Goal: Task Accomplishment & Management: Manage account settings

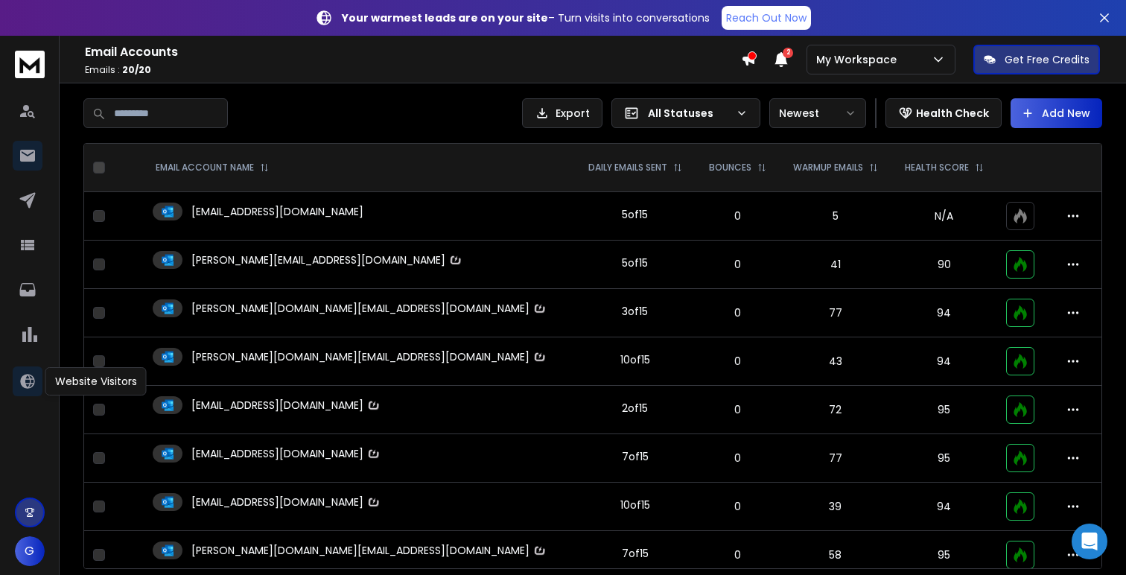
click at [25, 378] on icon at bounding box center [28, 381] width 18 height 18
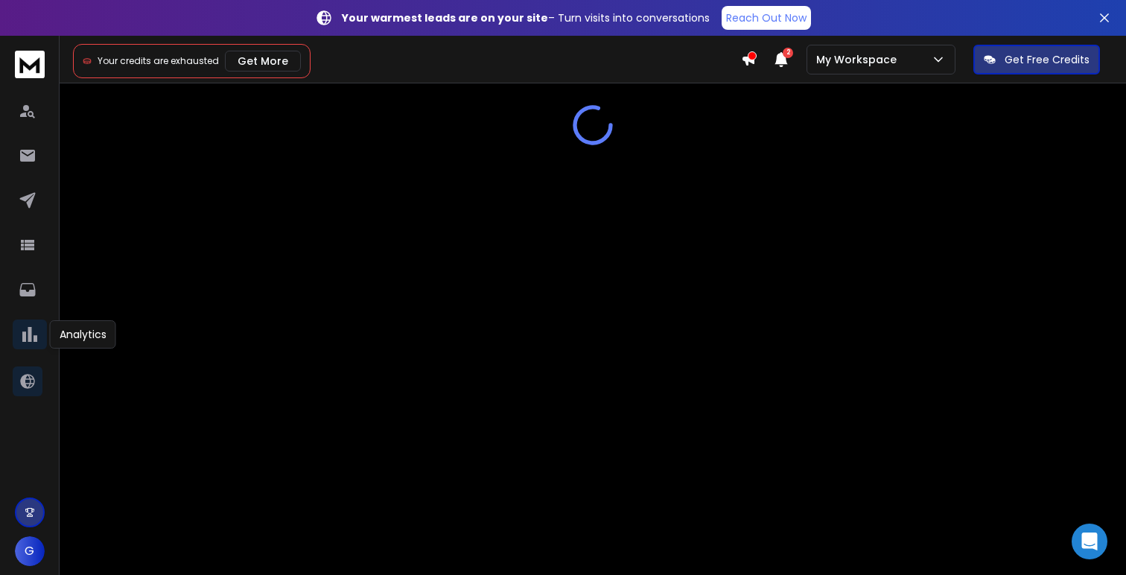
click at [31, 347] on link at bounding box center [30, 334] width 34 height 34
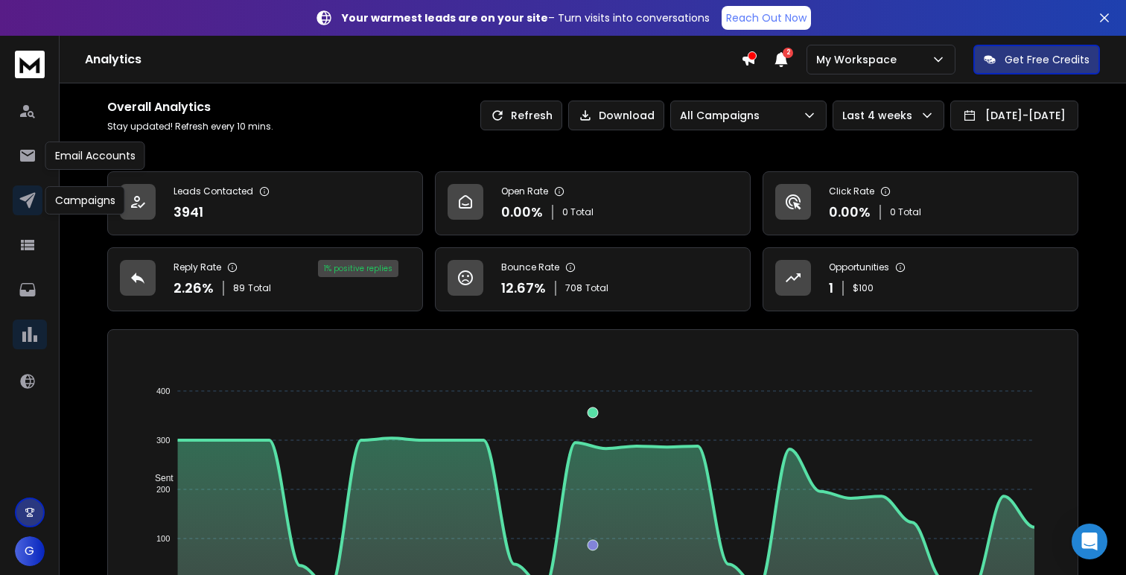
click at [28, 196] on icon at bounding box center [27, 200] width 16 height 16
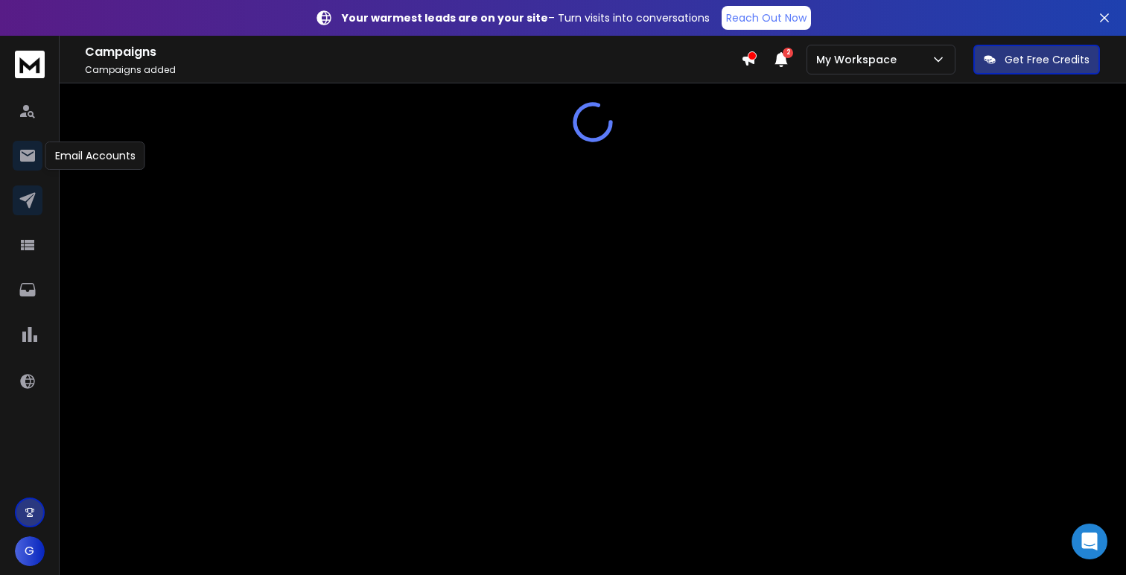
click at [27, 154] on icon at bounding box center [28, 156] width 18 height 18
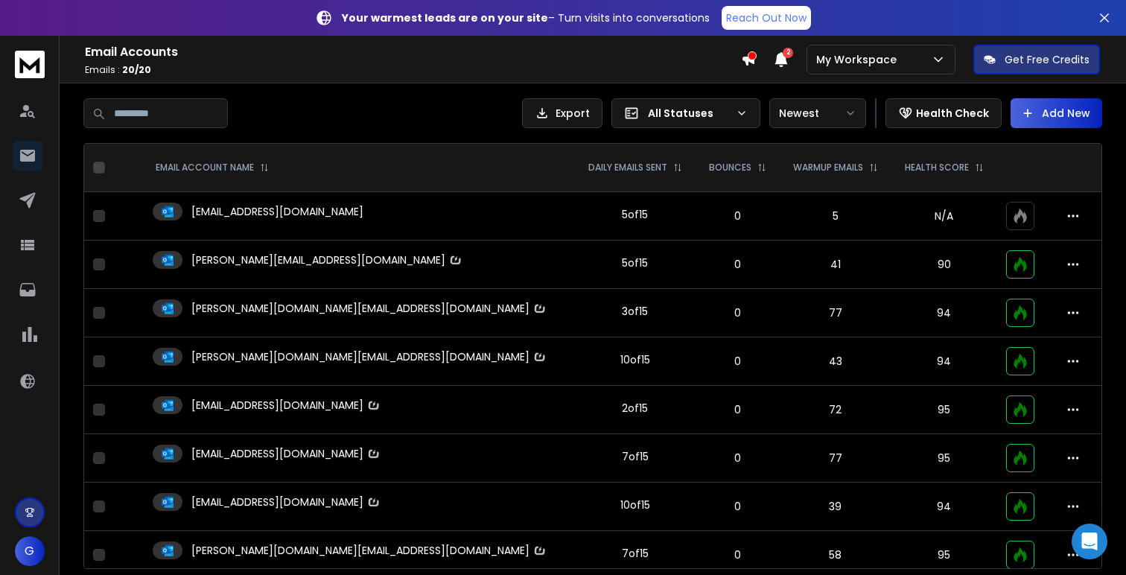
scroll to position [603, 0]
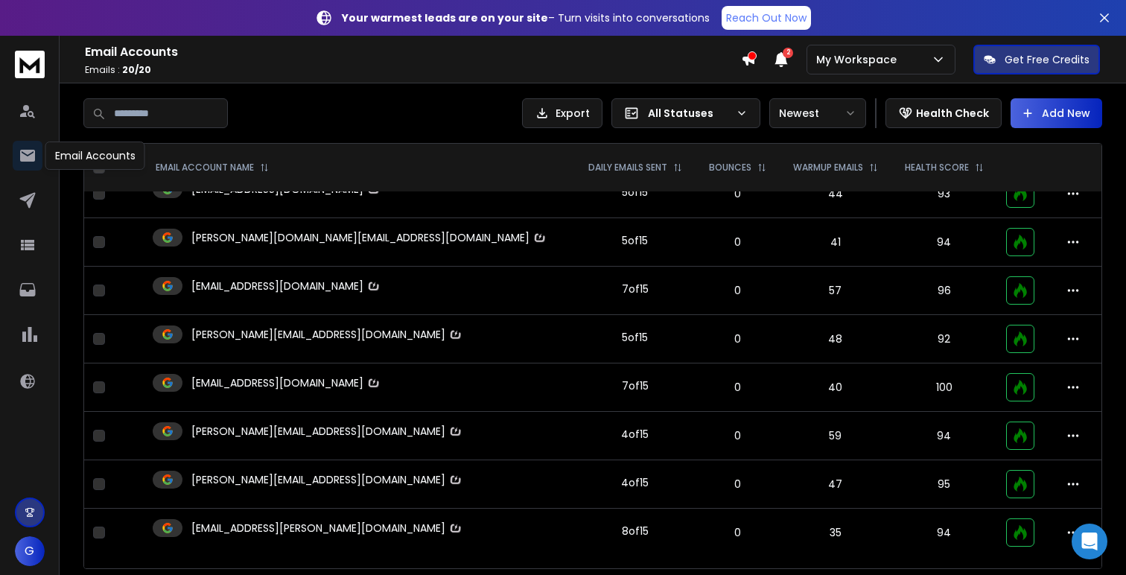
click at [177, 112] on input at bounding box center [155, 113] width 144 height 30
paste input "**********"
type input "**********"
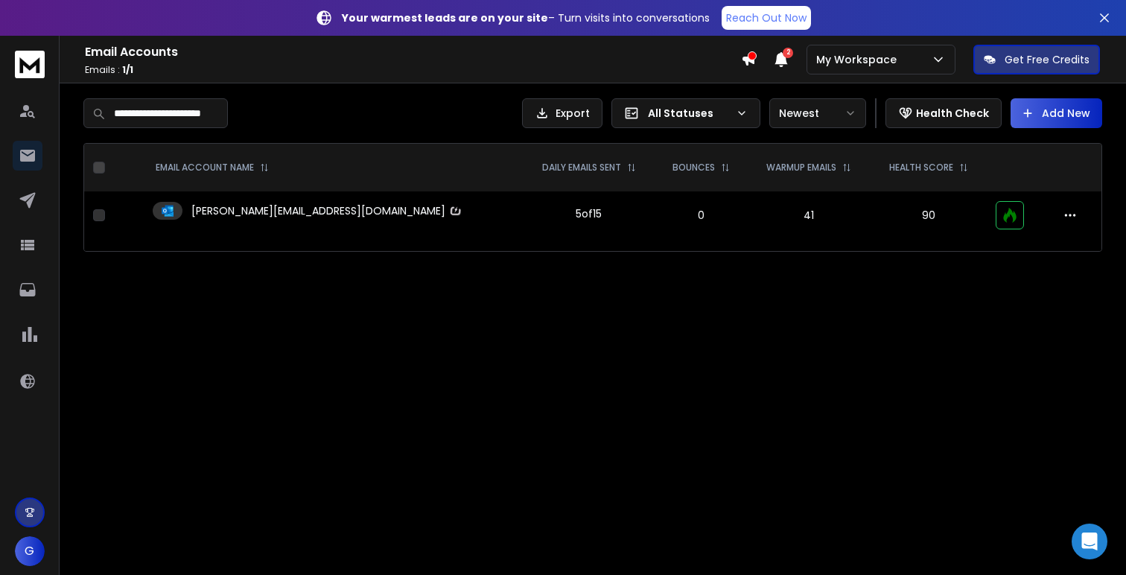
click at [252, 211] on p "hernan@hhssupplynow.com" at bounding box center [327, 211] width 272 height 16
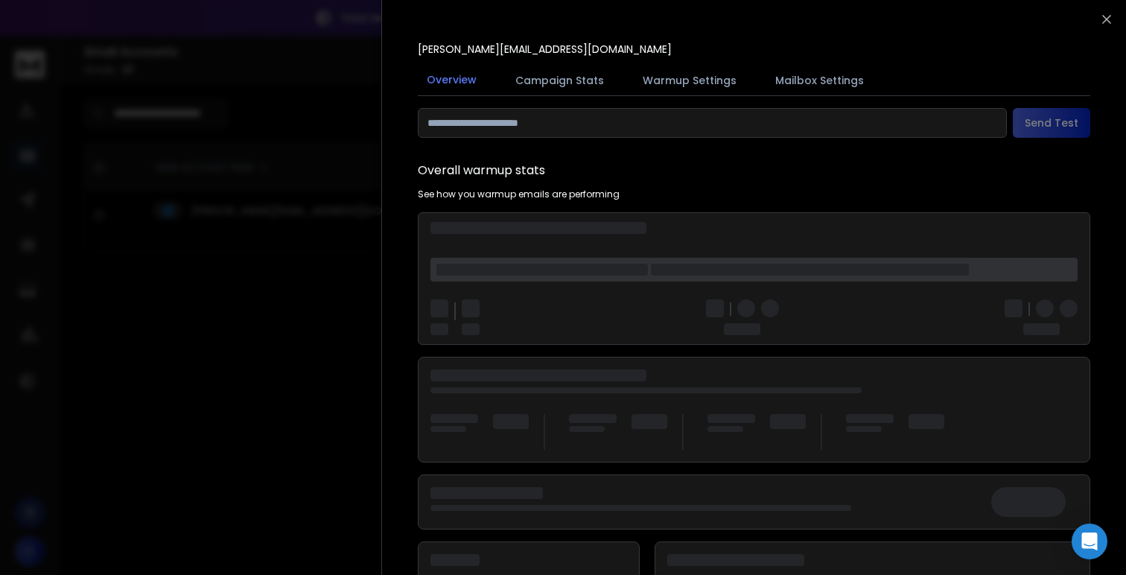
click at [585, 80] on button "Campaign Stats" at bounding box center [559, 80] width 106 height 33
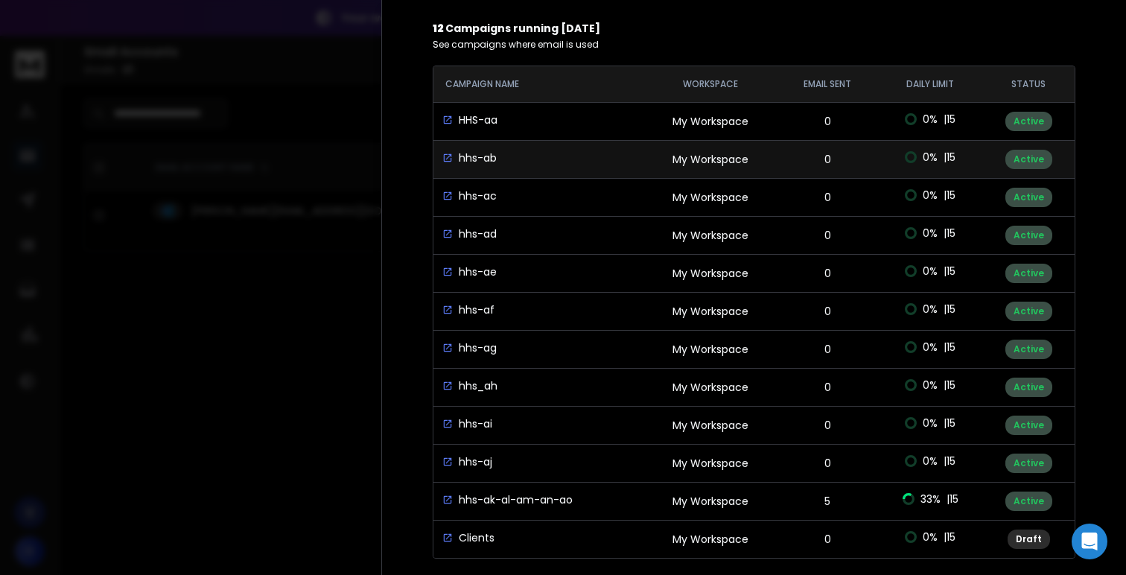
scroll to position [141, 0]
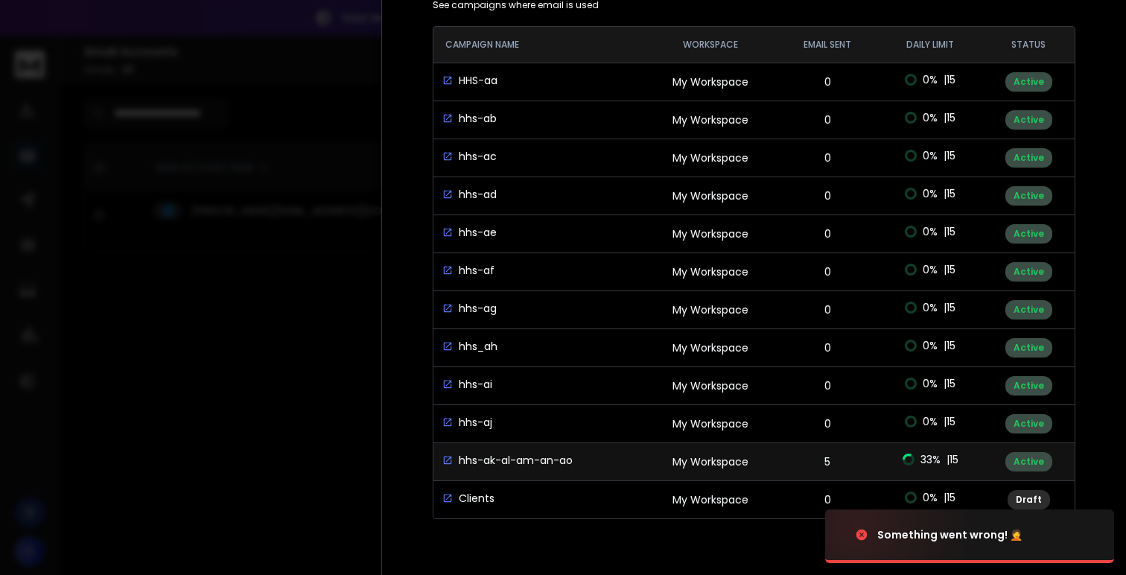
click at [445, 458] on icon at bounding box center [447, 460] width 10 height 10
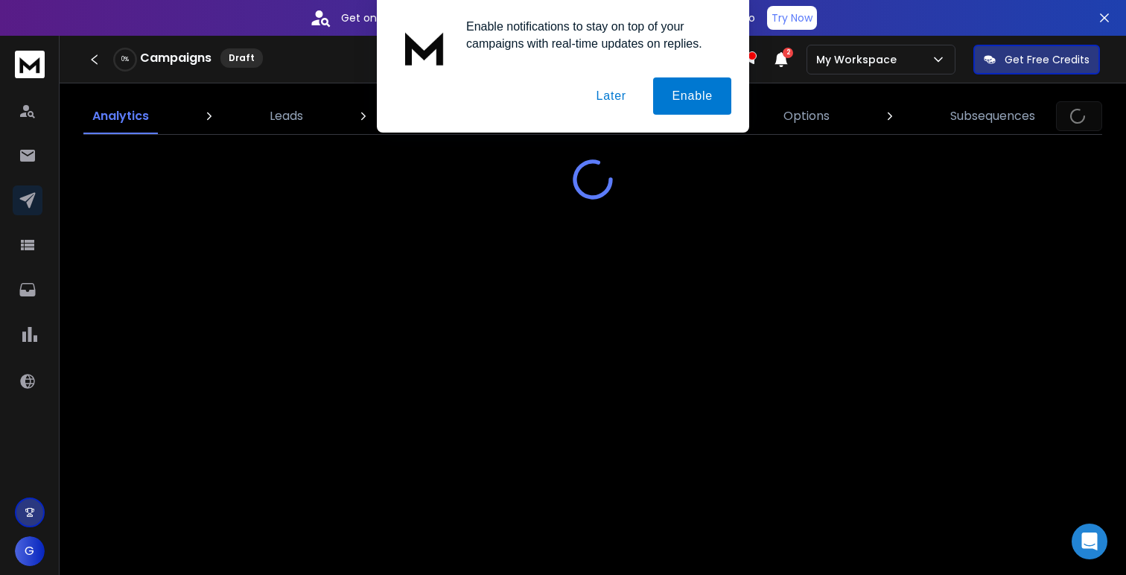
click at [619, 104] on button "Later" at bounding box center [610, 95] width 67 height 37
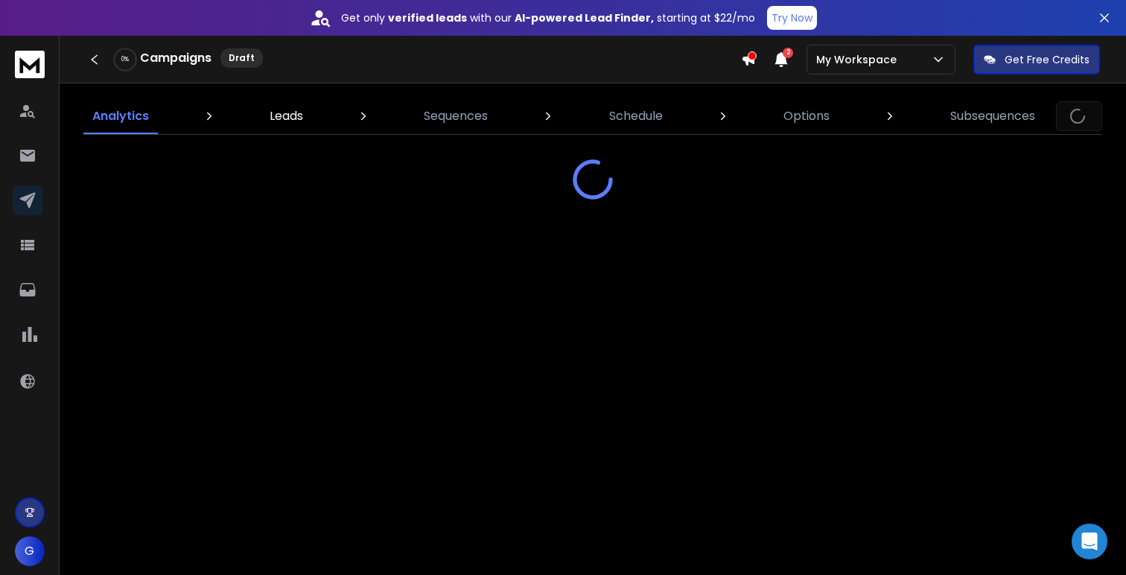
click at [289, 120] on p "Leads" at bounding box center [287, 116] width 34 height 18
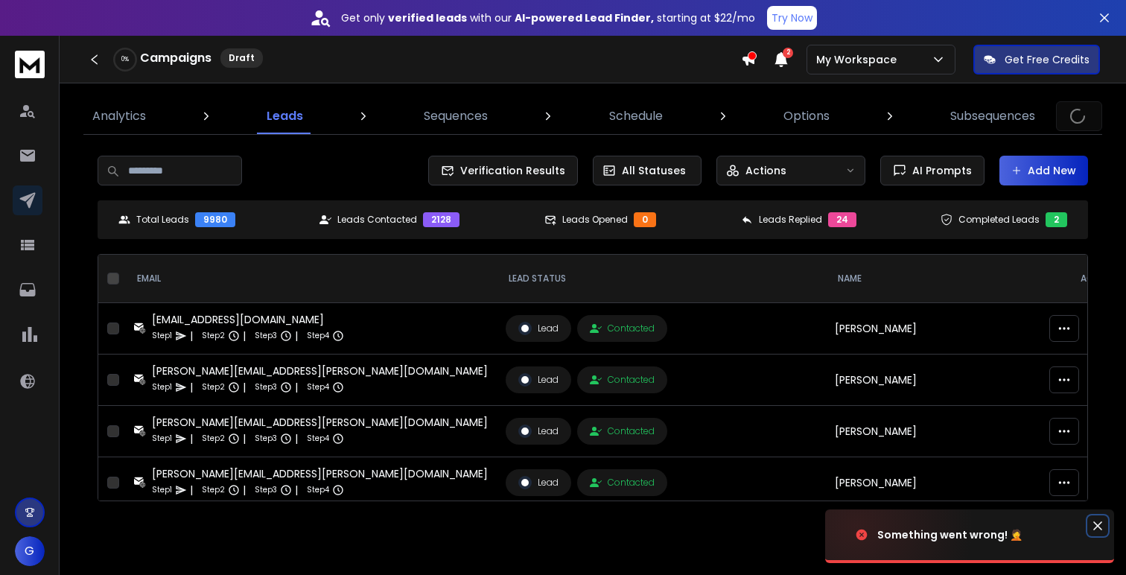
click at [1092, 522] on icon "Notifications (F8)" at bounding box center [1097, 525] width 15 height 15
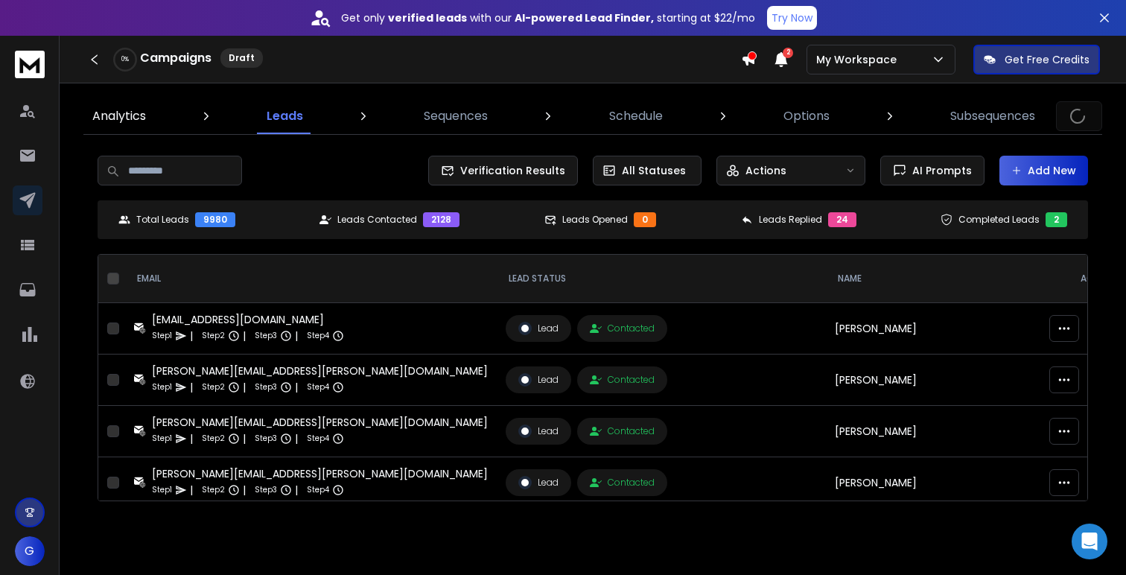
click at [148, 117] on link "Analytics" at bounding box center [118, 116] width 71 height 36
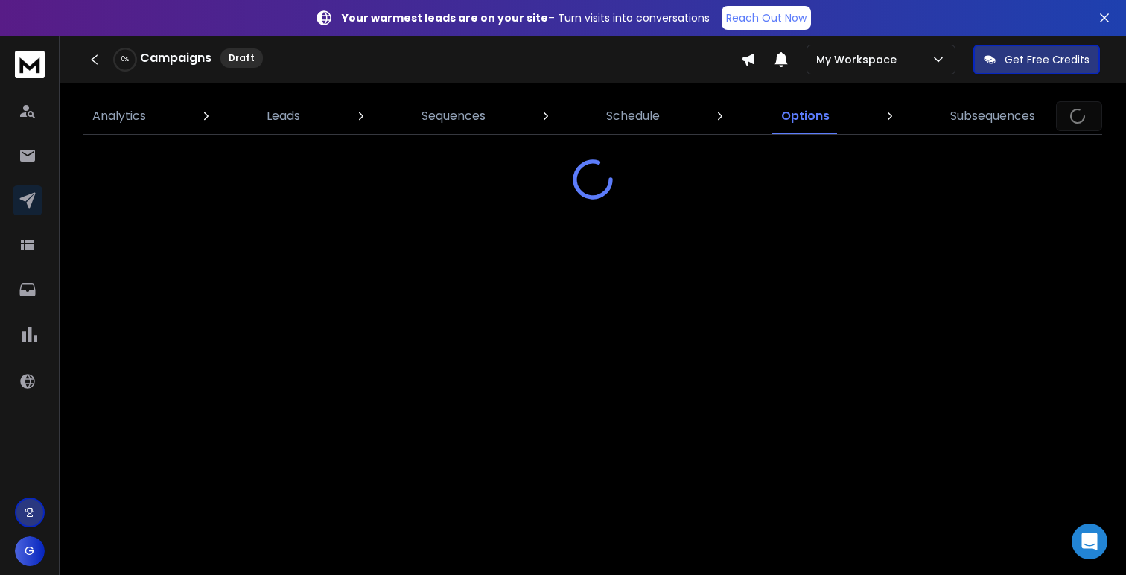
select select "*"
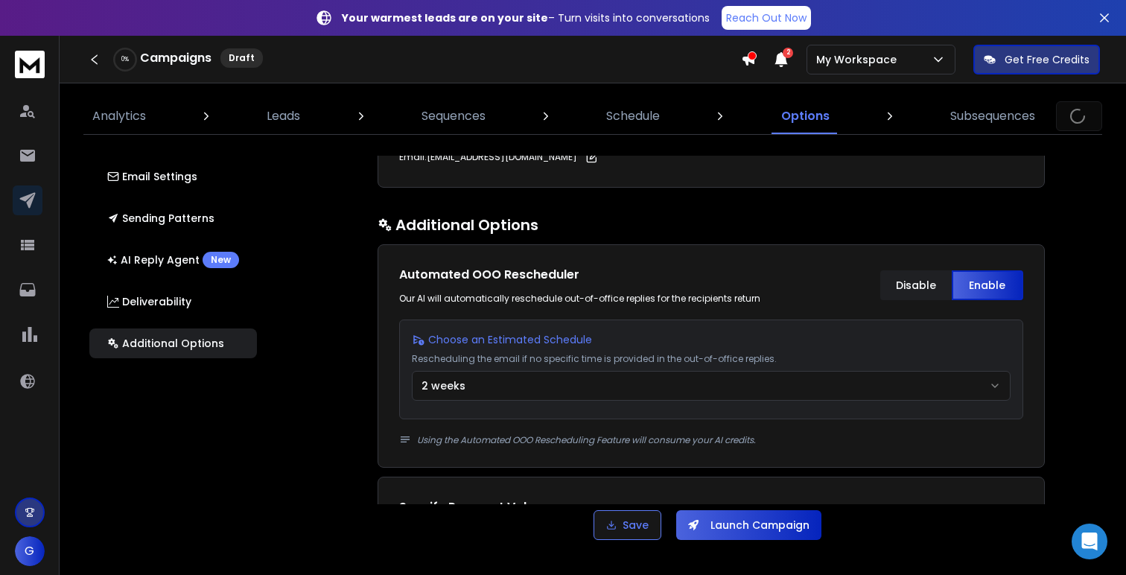
scroll to position [2709, 0]
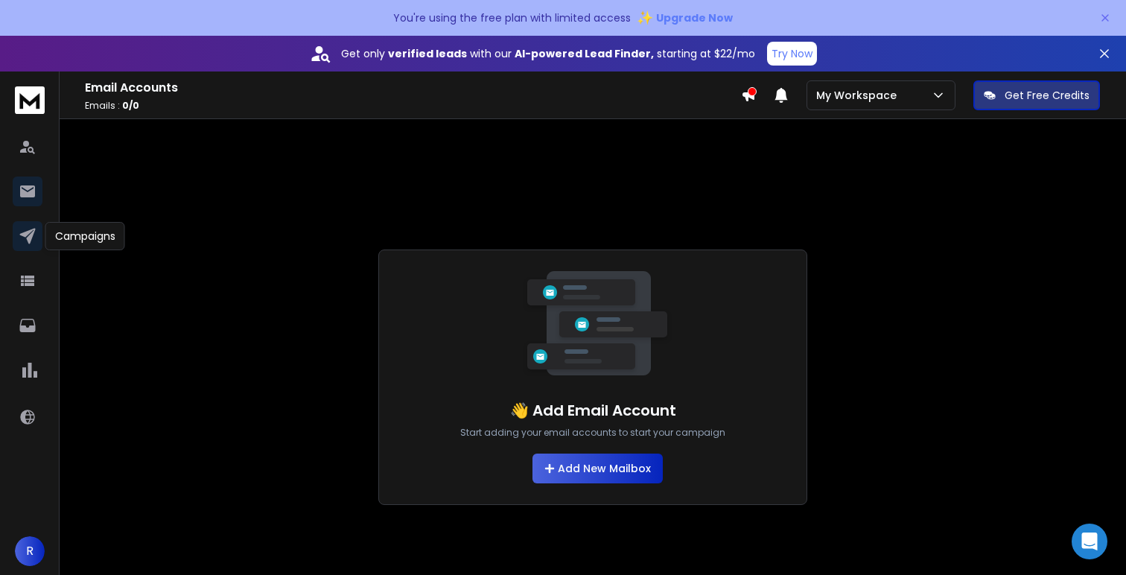
click at [31, 232] on icon at bounding box center [27, 236] width 16 height 16
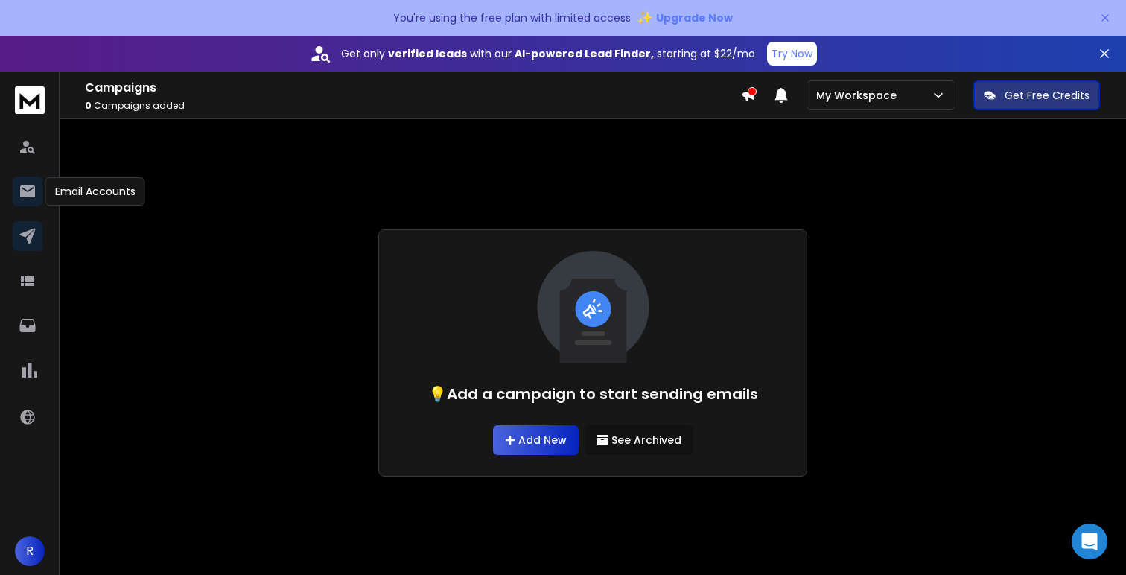
click at [22, 189] on icon at bounding box center [27, 191] width 15 height 12
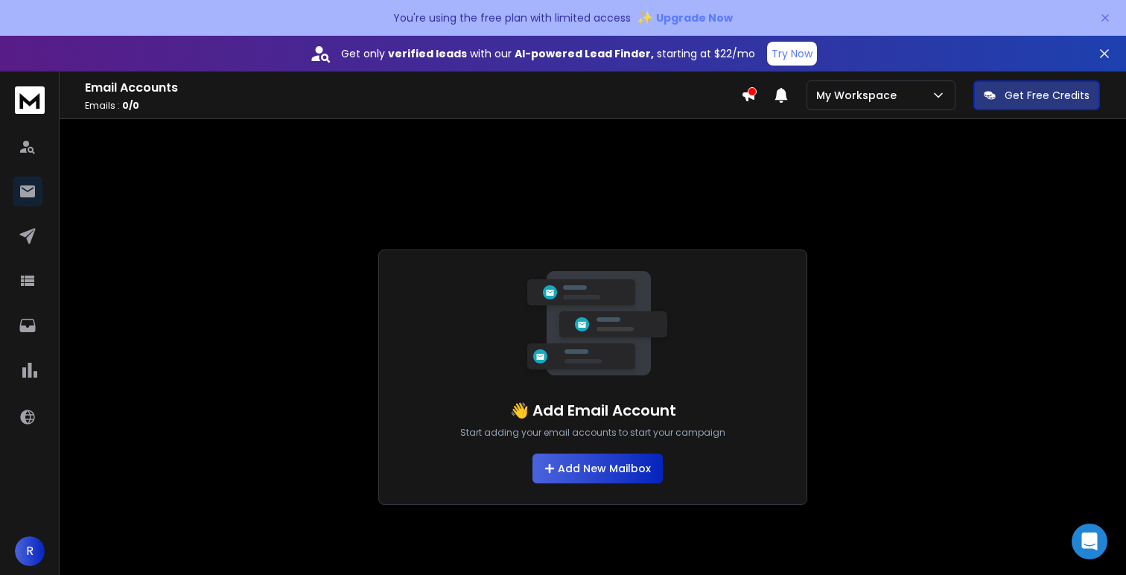
click at [813, 109] on div "Email Accounts Emails : 0 / 0 My Workspace Get Free Credits" at bounding box center [563, 95] width 1126 height 48
click at [833, 101] on p "My Workspace" at bounding box center [859, 95] width 86 height 15
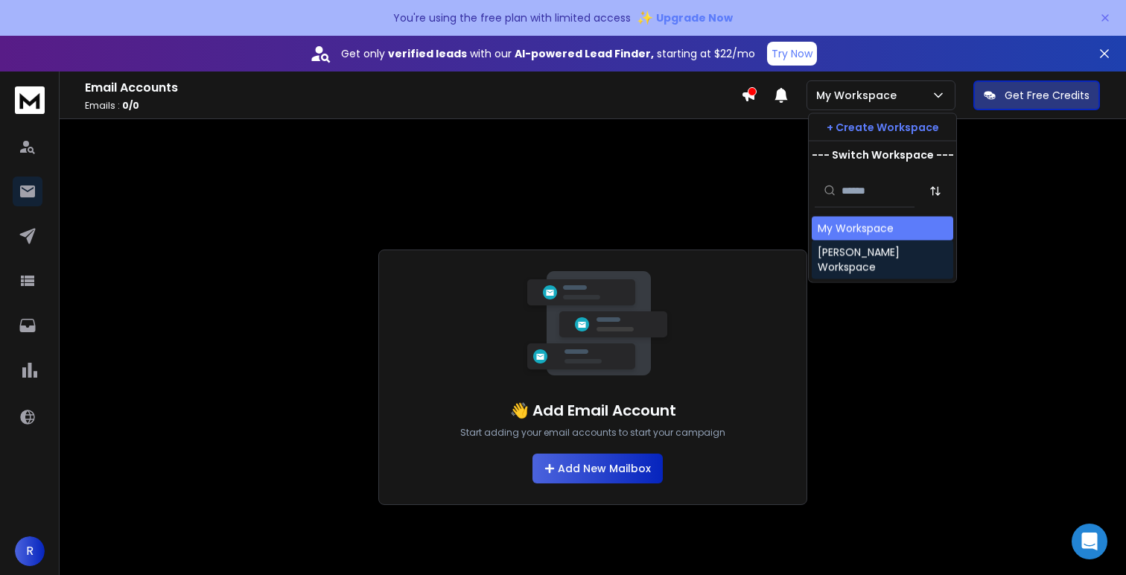
click at [867, 250] on div "[PERSON_NAME] Workspace" at bounding box center [883, 260] width 130 height 30
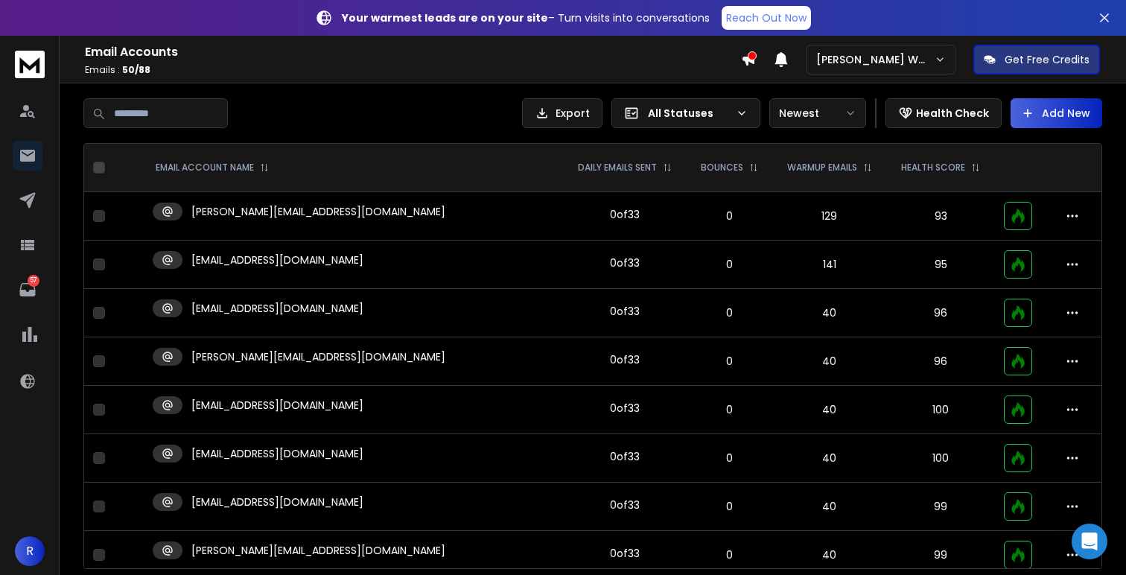
click at [171, 108] on input at bounding box center [155, 113] width 144 height 30
paste input "**********"
type input "**********"
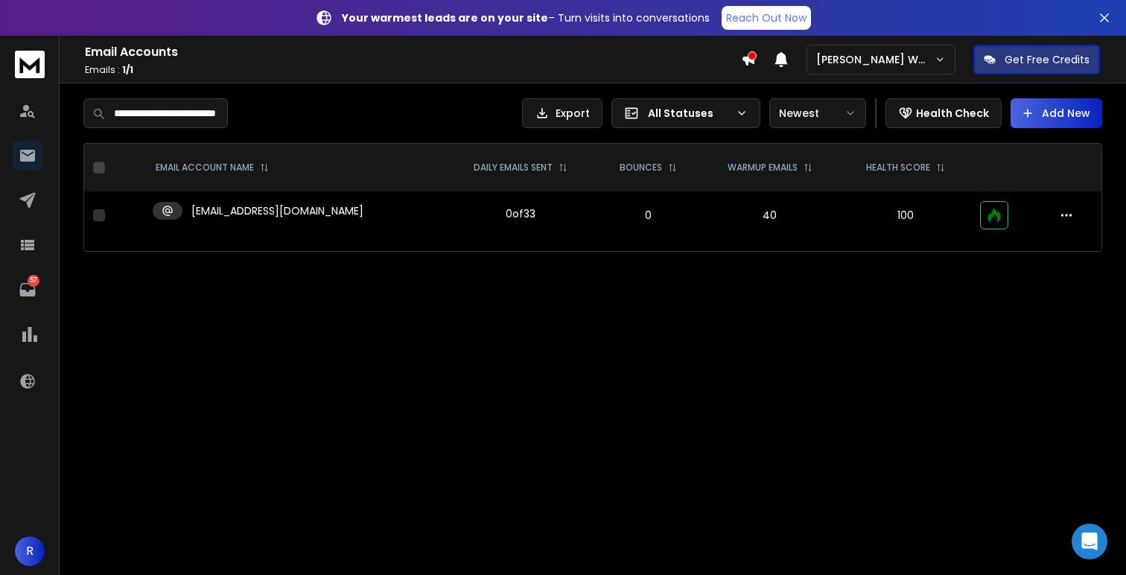
click at [226, 229] on td "[EMAIL_ADDRESS][DOMAIN_NAME]" at bounding box center [294, 215] width 301 height 48
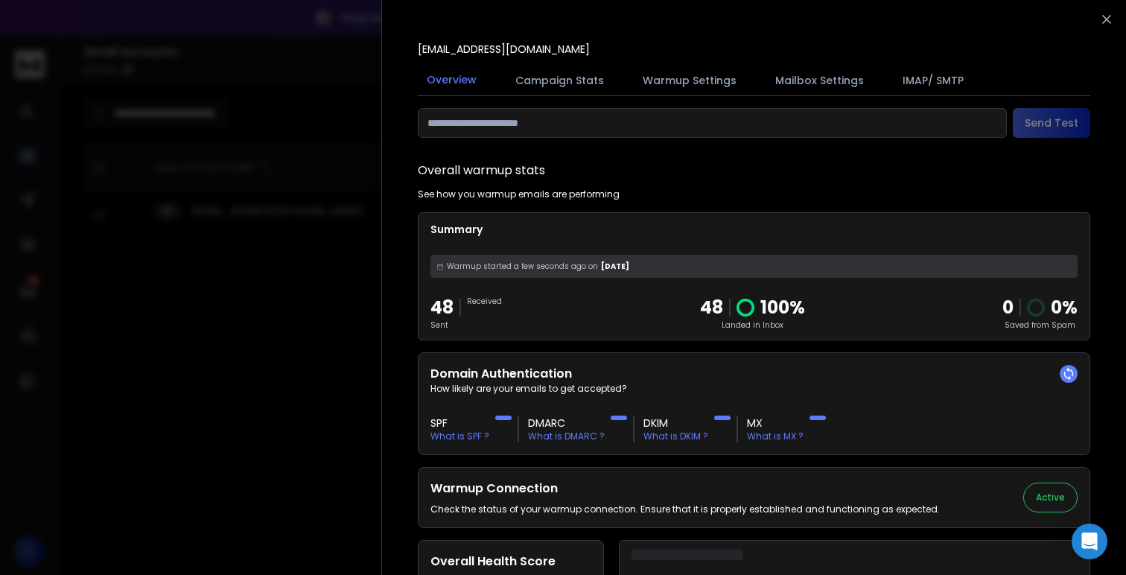
click at [586, 84] on button "Campaign Stats" at bounding box center [559, 80] width 106 height 33
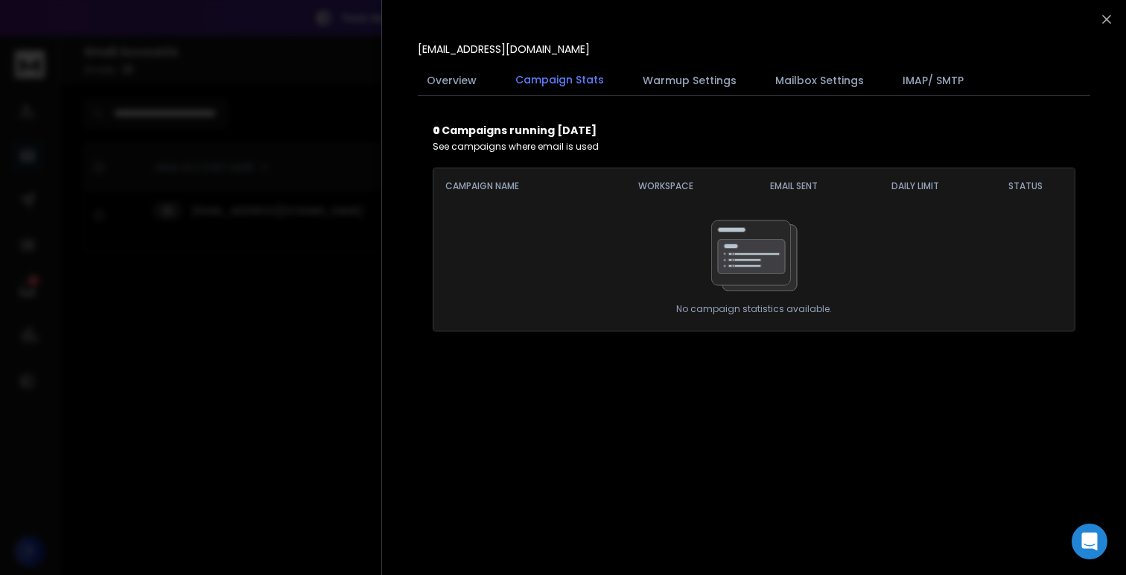
click at [673, 79] on button "Warmup Settings" at bounding box center [690, 80] width 112 height 33
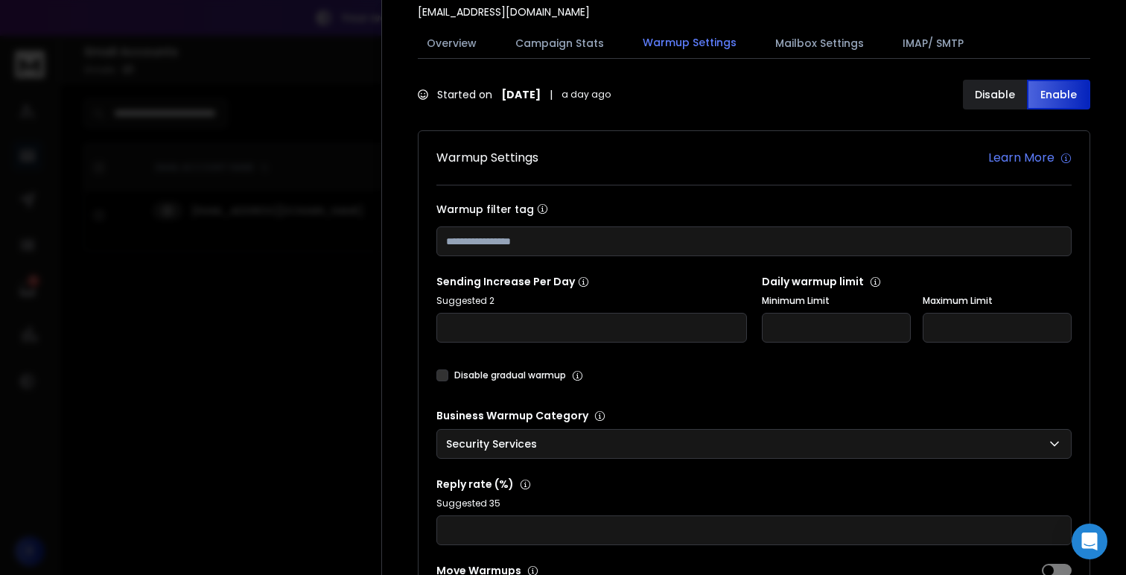
scroll to position [0, 0]
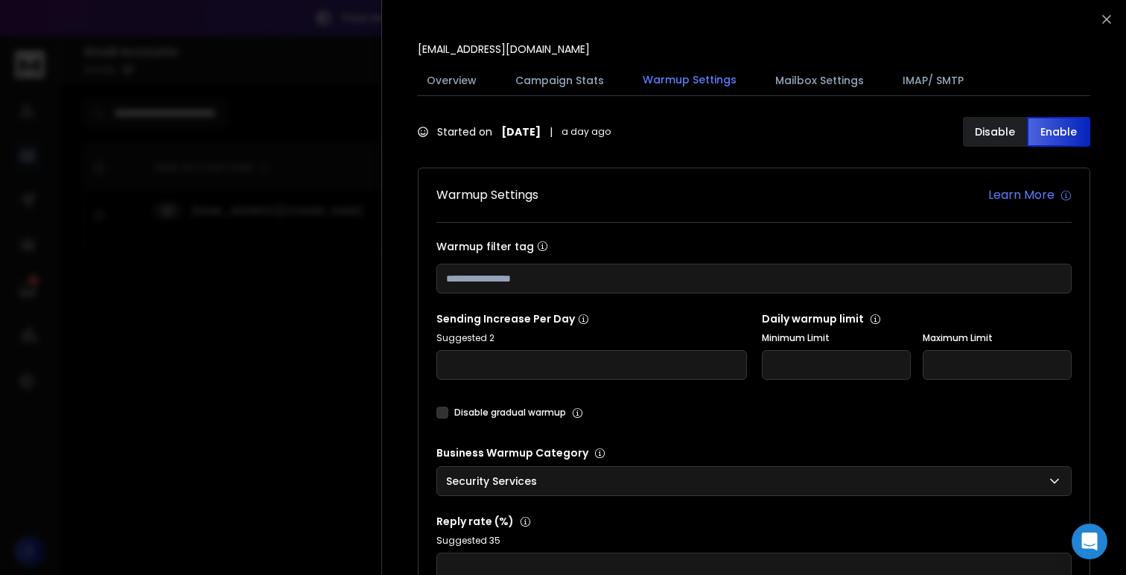
click at [452, 84] on button "Overview" at bounding box center [452, 80] width 68 height 33
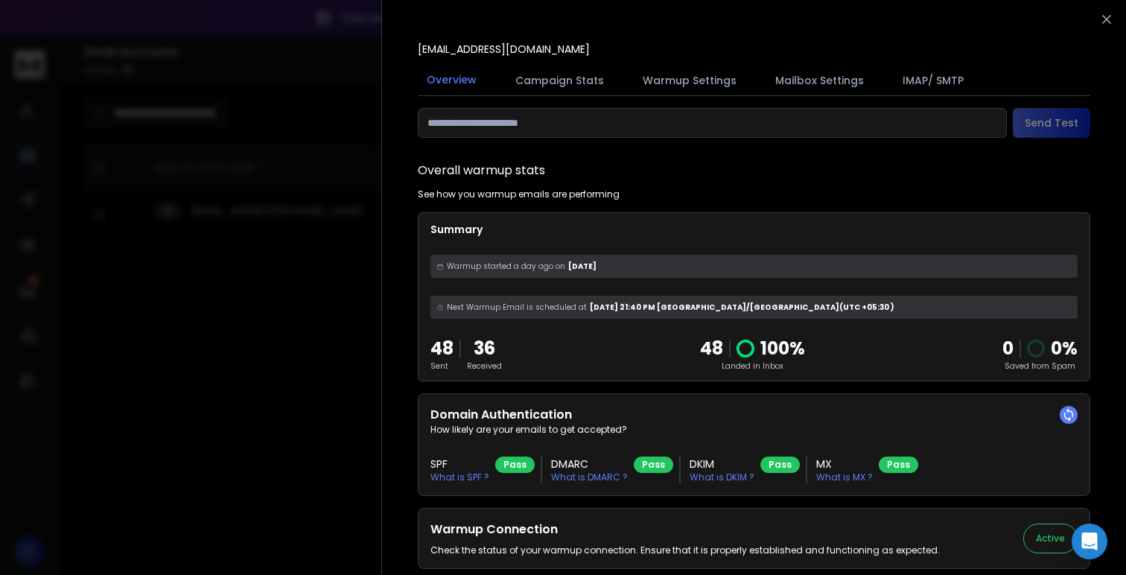
click at [687, 89] on button "Warmup Settings" at bounding box center [690, 80] width 112 height 33
